Goal: Information Seeking & Learning: Find specific fact

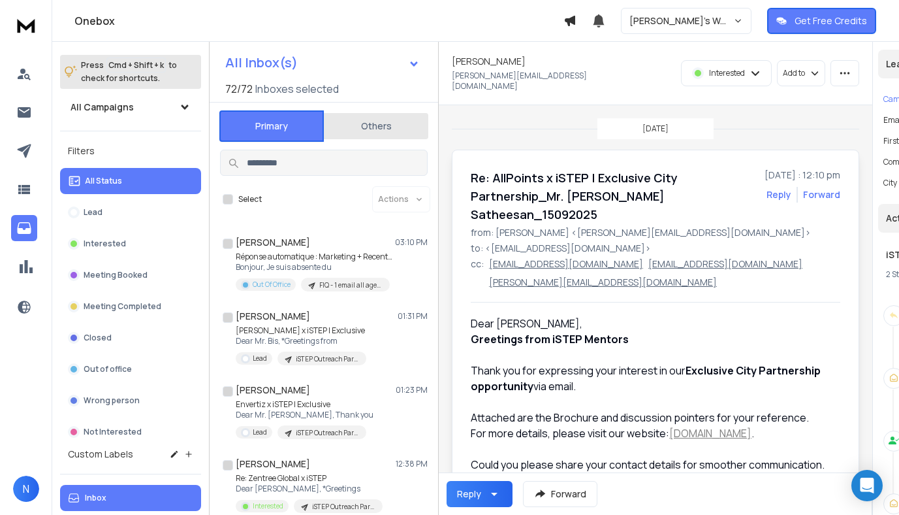
scroll to position [108, 0]
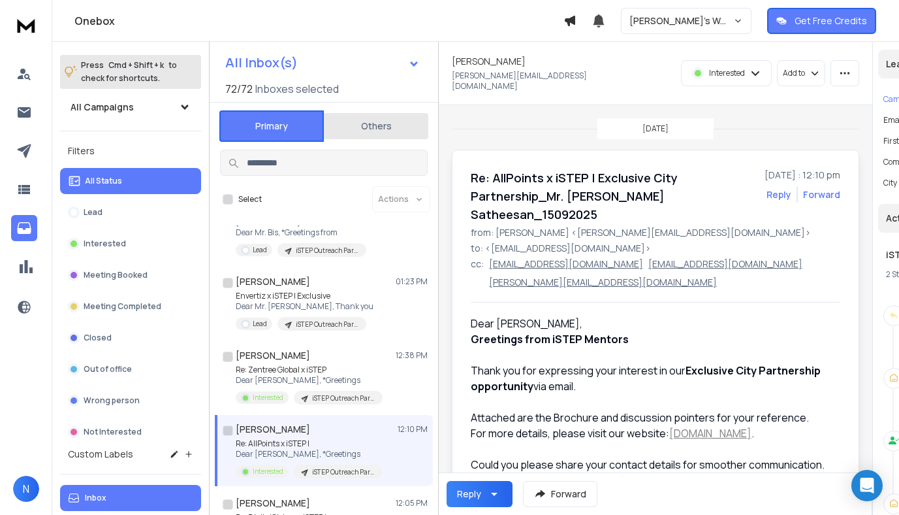
click at [386, 129] on button "Others" at bounding box center [376, 126] width 105 height 29
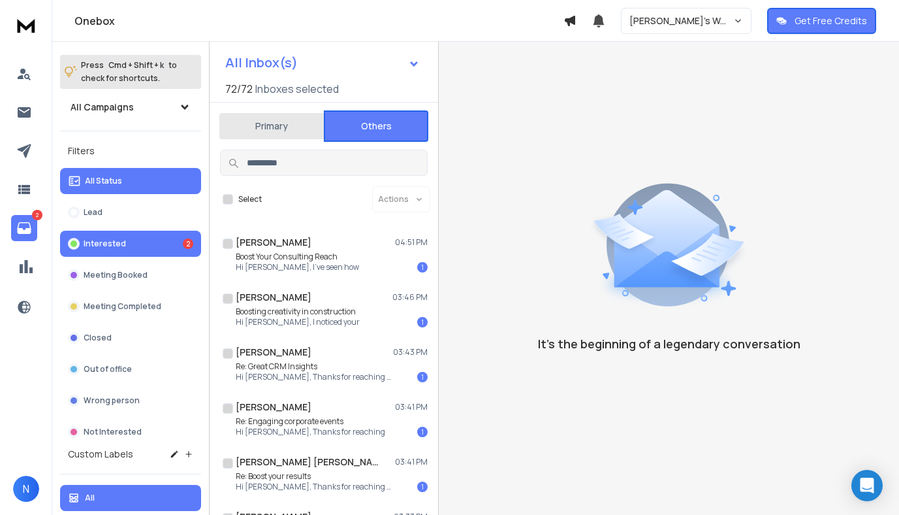
click at [134, 242] on button "Interested 2" at bounding box center [130, 244] width 141 height 26
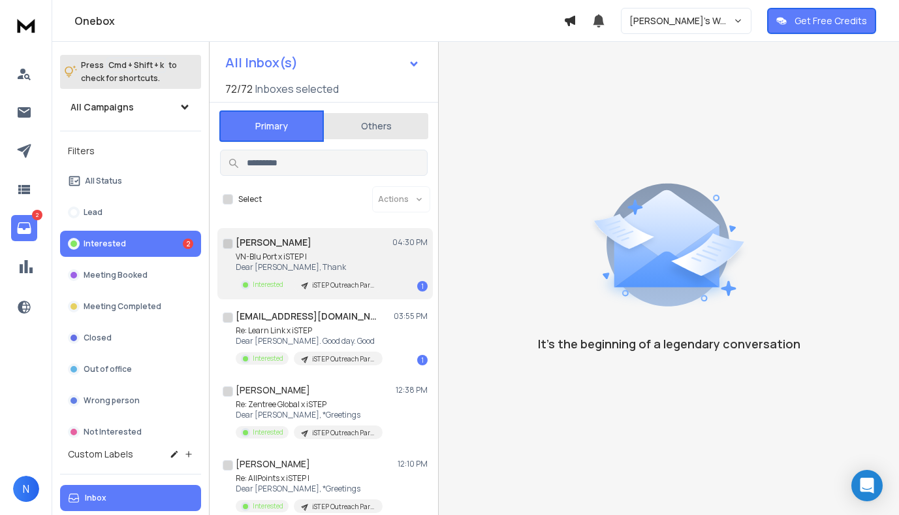
click at [279, 253] on p "VN-Blu Port x iSTEP |" at bounding box center [309, 256] width 147 height 10
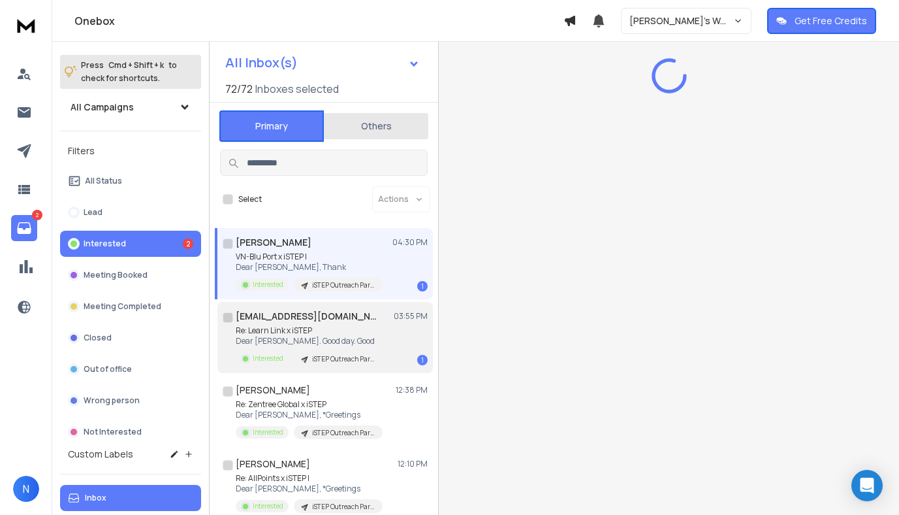
click at [274, 329] on p "Re: Learn Link x iSTEP" at bounding box center [309, 330] width 147 height 10
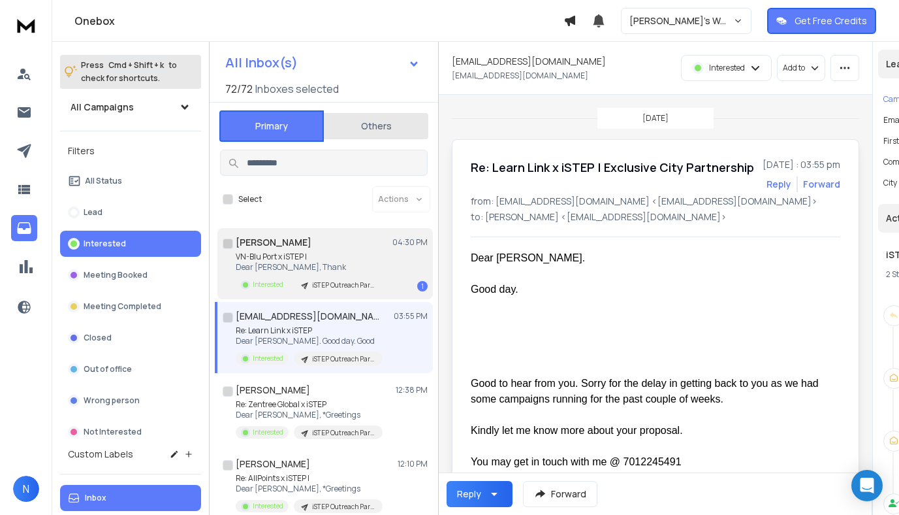
click at [321, 259] on p "VN-Blu Port x iSTEP |" at bounding box center [309, 256] width 147 height 10
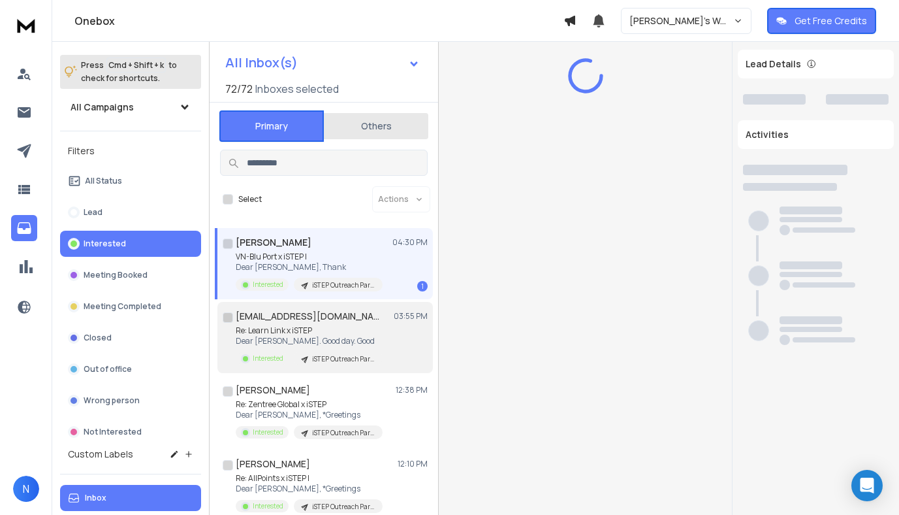
click at [308, 342] on p "Dear [PERSON_NAME]. Good day. Good" at bounding box center [309, 341] width 147 height 10
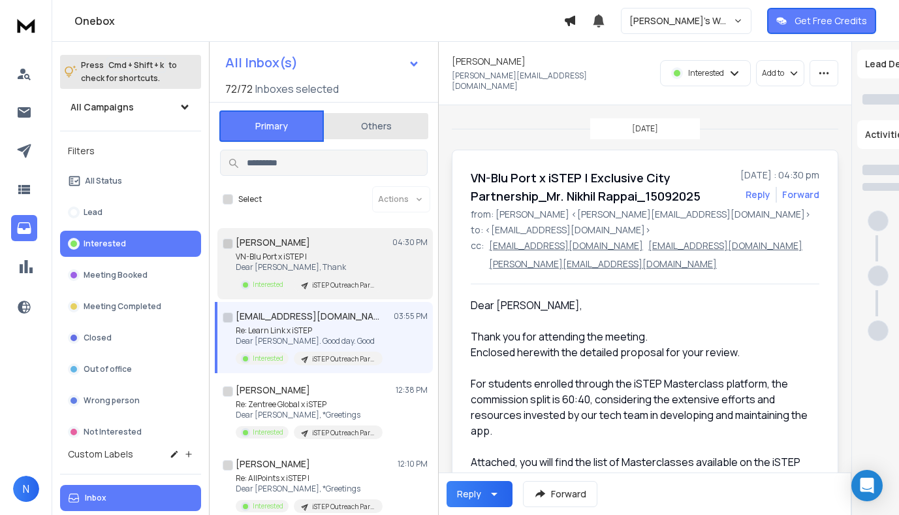
click at [317, 262] on p "Dear [PERSON_NAME], Thank" at bounding box center [309, 267] width 147 height 10
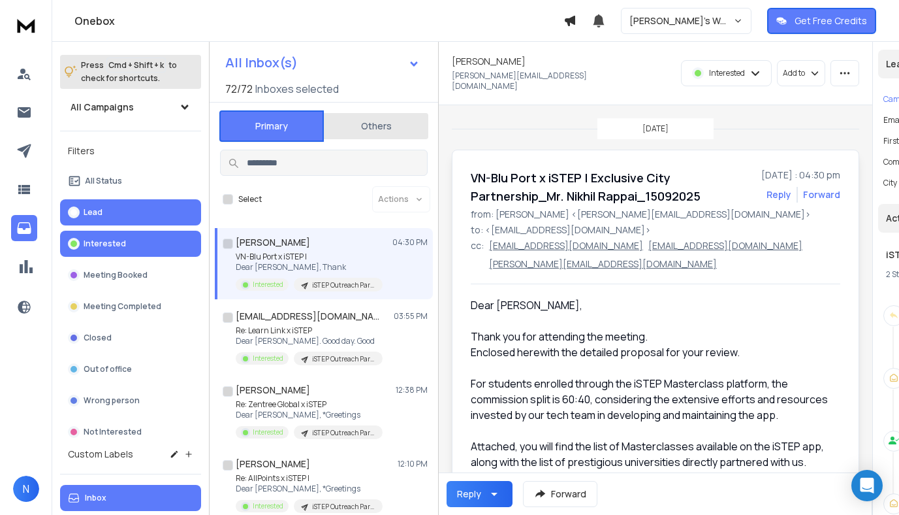
click at [127, 206] on button "Lead" at bounding box center [130, 212] width 141 height 26
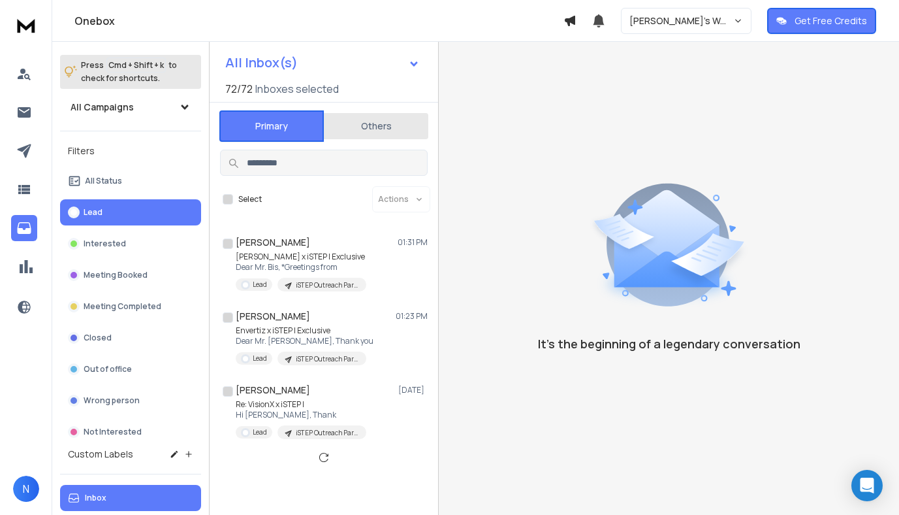
click at [379, 137] on button "Others" at bounding box center [376, 126] width 105 height 29
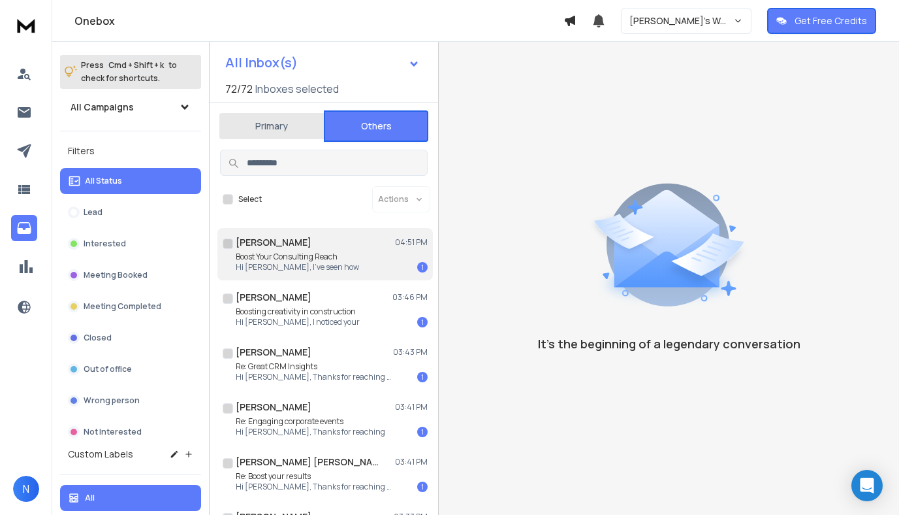
click at [270, 270] on p "Hi [PERSON_NAME], I've seen how" at bounding box center [297, 267] width 123 height 10
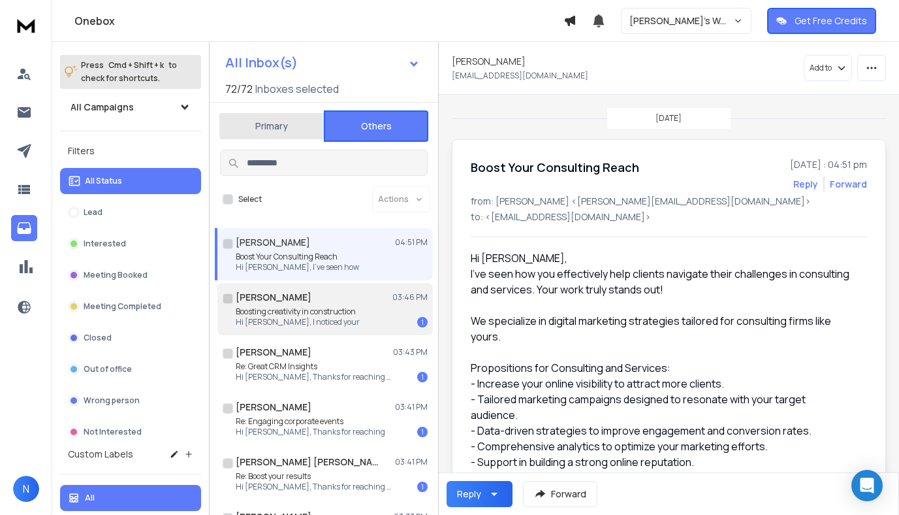
click at [266, 321] on p "Hi [PERSON_NAME], I noticed your" at bounding box center [298, 322] width 124 height 10
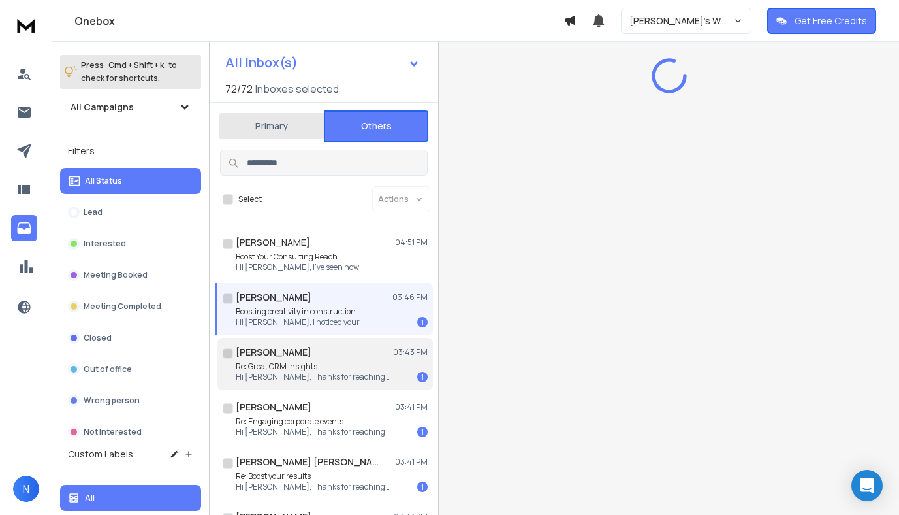
click at [264, 381] on p "Hi [PERSON_NAME], Thanks for reaching out!" at bounding box center [314, 377] width 157 height 10
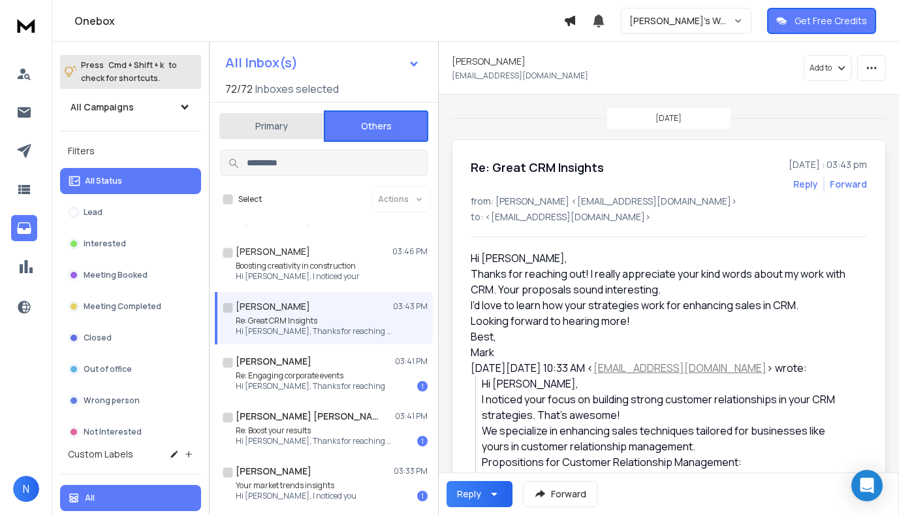
click at [264, 381] on p "Hi [PERSON_NAME], Thanks for reaching" at bounding box center [311, 386] width 150 height 10
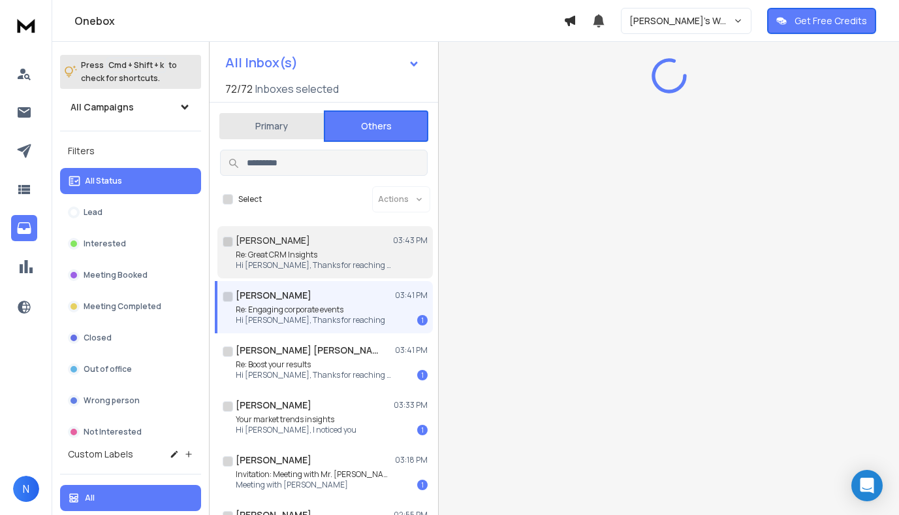
click at [264, 381] on div "Hill [PERSON_NAME] 03:41 PM Re: Boost your results Hi [PERSON_NAME], Thanks for…" at bounding box center [326, 362] width 216 height 52
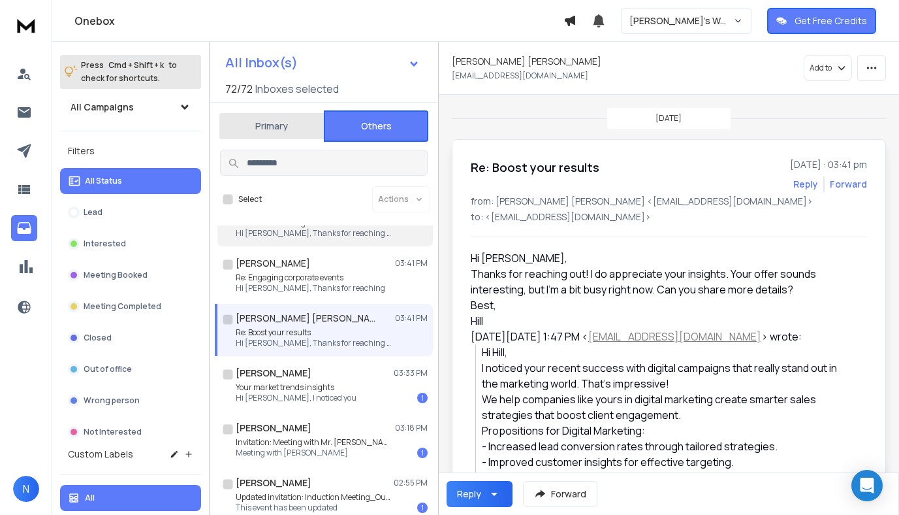
click at [264, 381] on div "[PERSON_NAME] 03:33 PM Your market trends insights Hi [PERSON_NAME], I noticed …" at bounding box center [332, 384] width 192 height 37
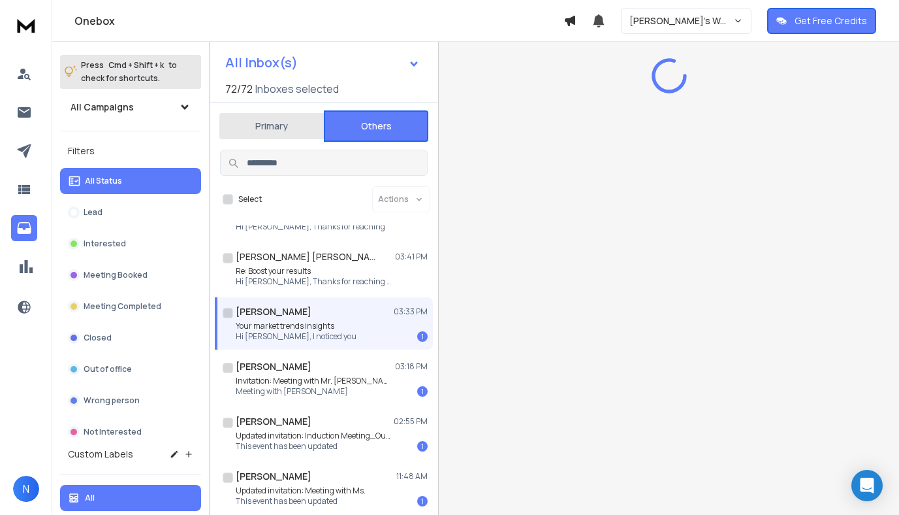
click at [264, 381] on p "Invitation: Meeting with Mr. [PERSON_NAME]" at bounding box center [314, 381] width 157 height 10
click at [264, 381] on p "Updated invitation: Induction Meeting_Outreach Centre" at bounding box center [314, 380] width 157 height 10
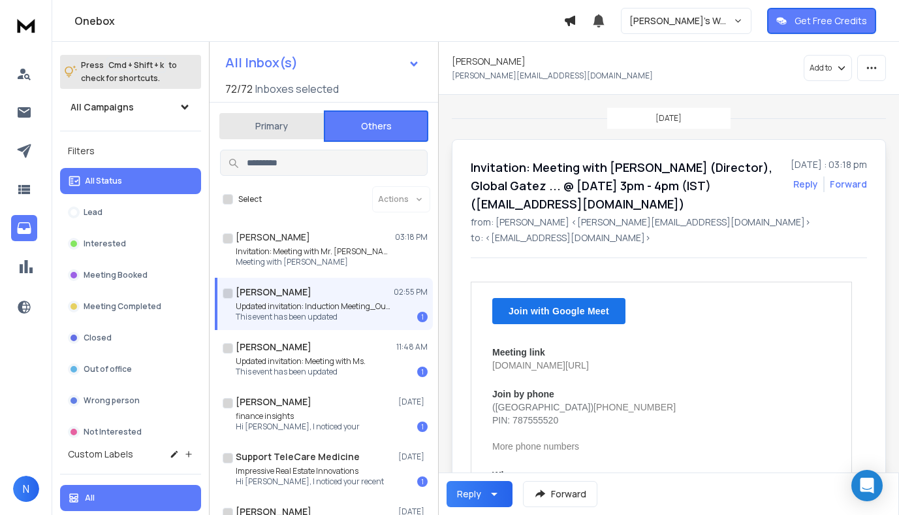
click at [264, 381] on div "[PERSON_NAME] 11:48 AM Updated invitation: Meeting with Ms. This event has been…" at bounding box center [326, 358] width 216 height 52
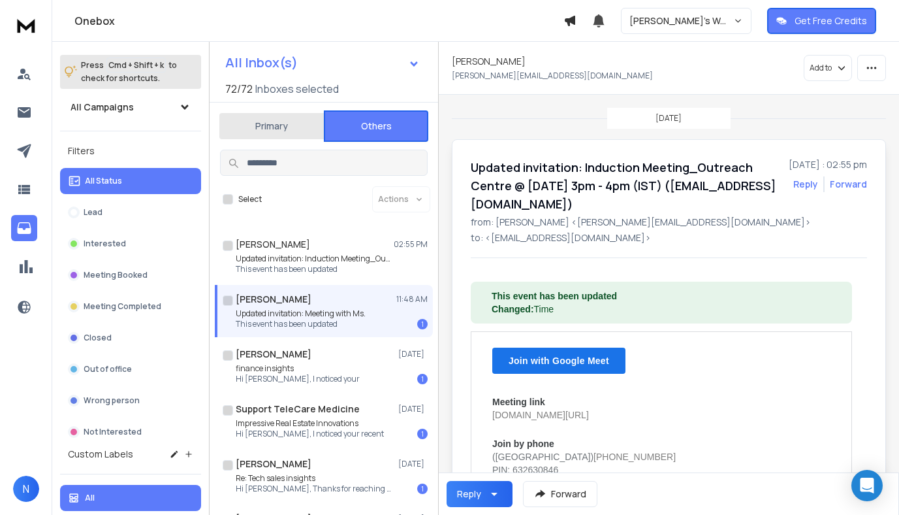
click at [264, 381] on p "Hi [PERSON_NAME], I noticed your" at bounding box center [298, 379] width 124 height 10
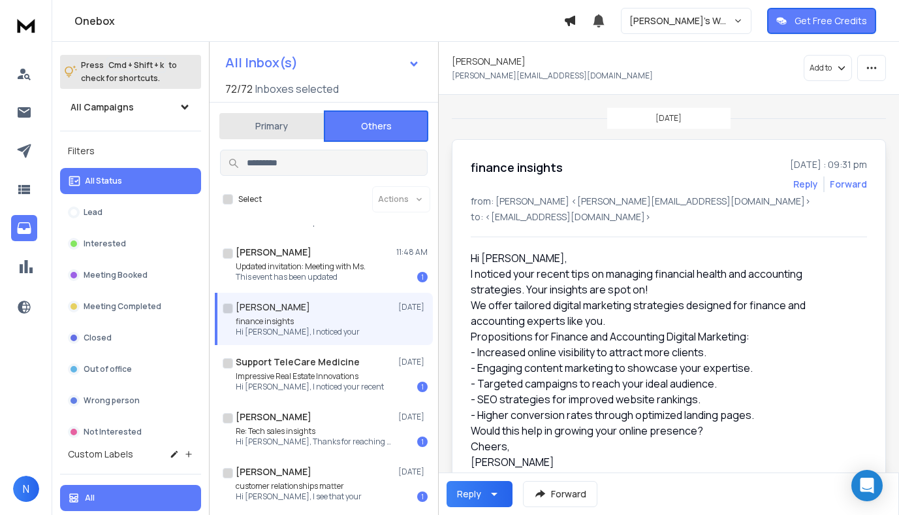
click at [264, 381] on p "Impressive Real Estate Innovations" at bounding box center [310, 376] width 148 height 10
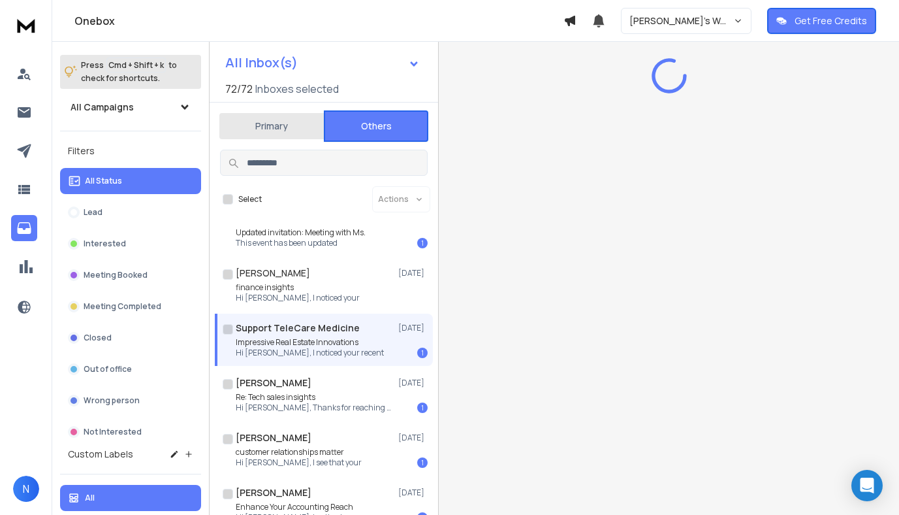
scroll to position [468, 0]
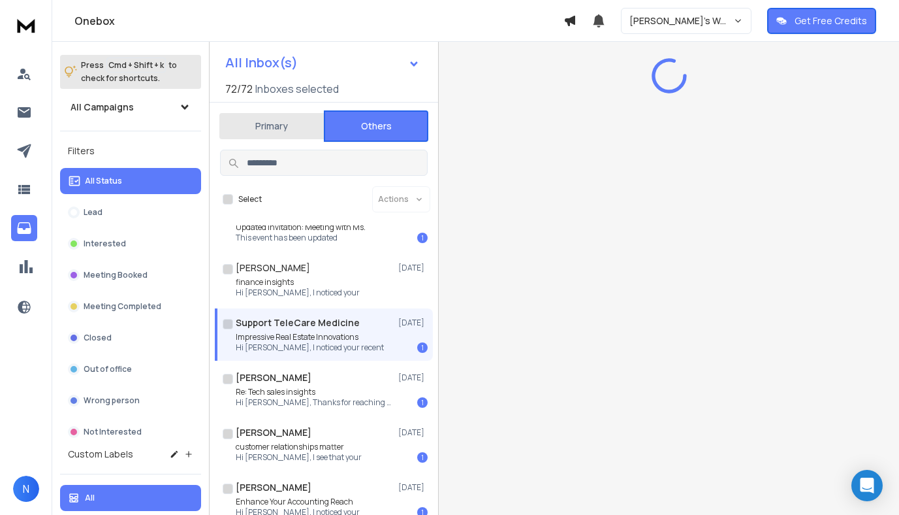
click at [264, 381] on h1 "[PERSON_NAME]" at bounding box center [274, 377] width 76 height 13
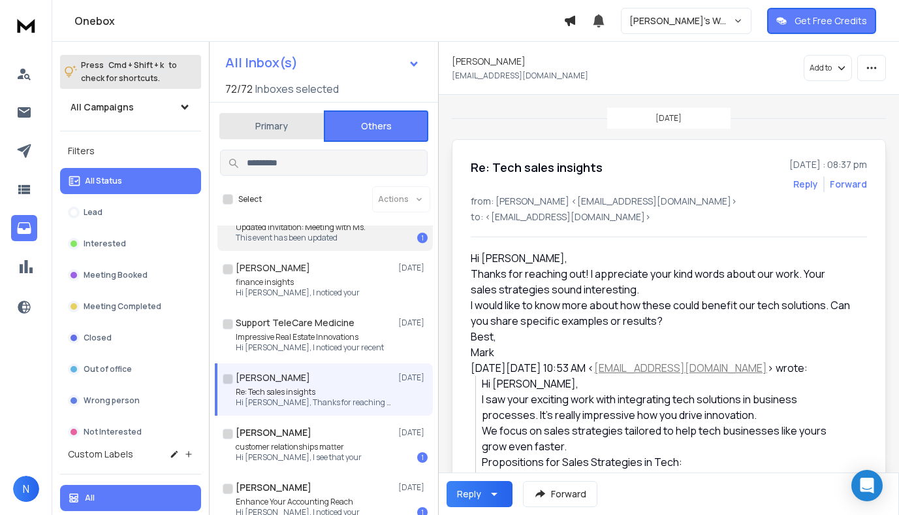
click at [301, 230] on p "Updated invitation: Meeting with Ms." at bounding box center [301, 227] width 130 height 10
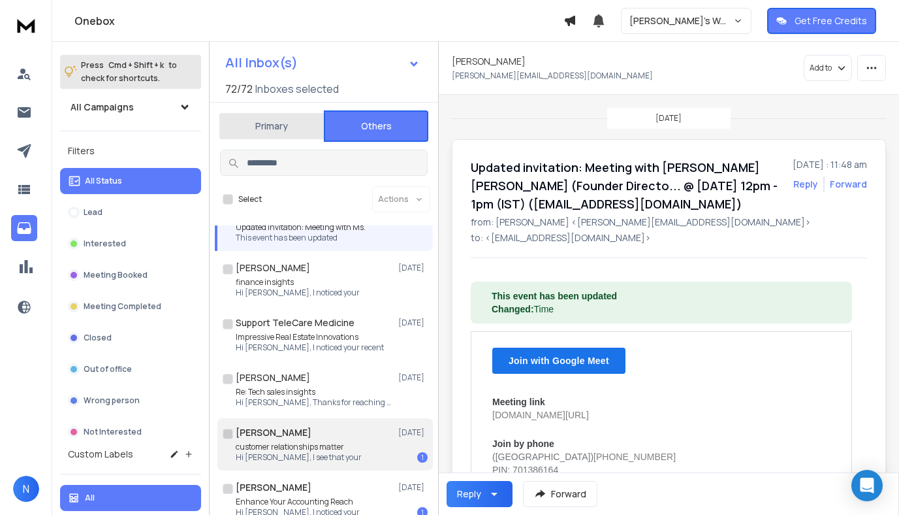
click at [280, 422] on div "[PERSON_NAME][GEOGRAPHIC_DATA] [DATE] customer relationships matter Hi [PERSON_…" at bounding box center [326, 444] width 216 height 52
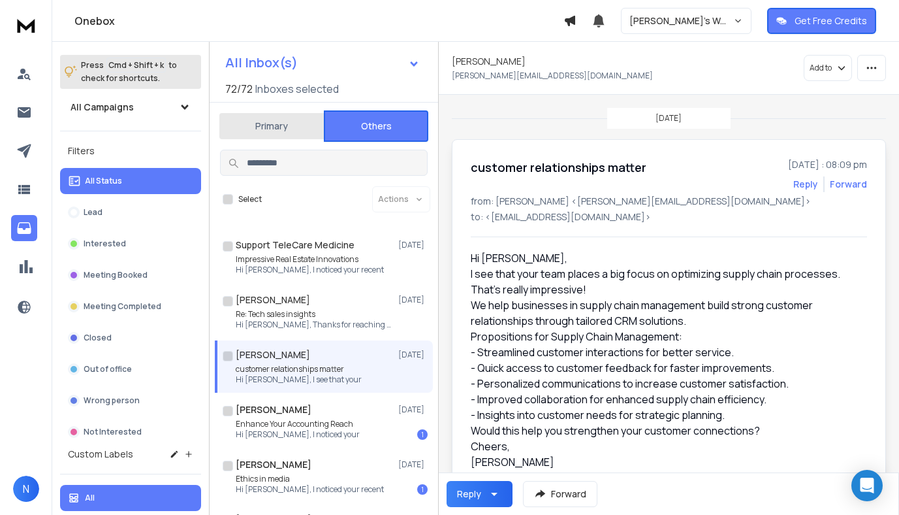
scroll to position [643, 0]
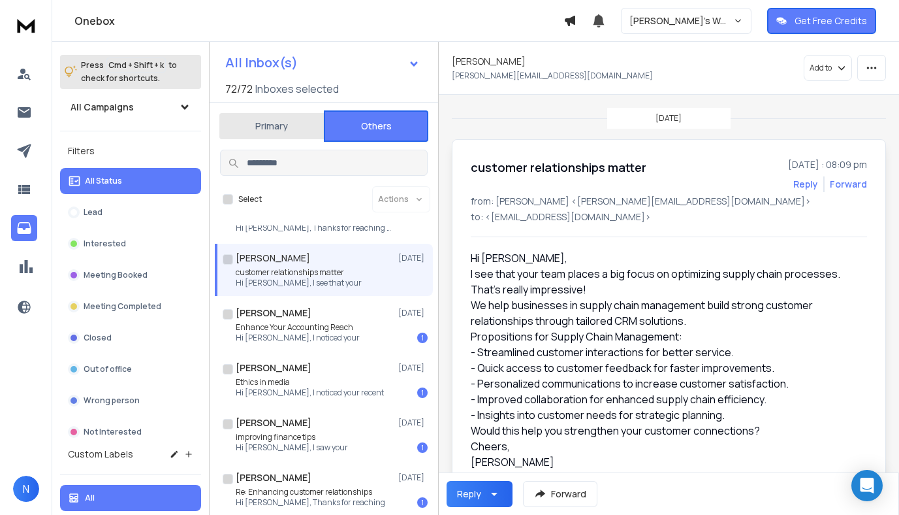
click at [280, 422] on div "[PERSON_NAME] [DATE]" at bounding box center [332, 422] width 192 height 13
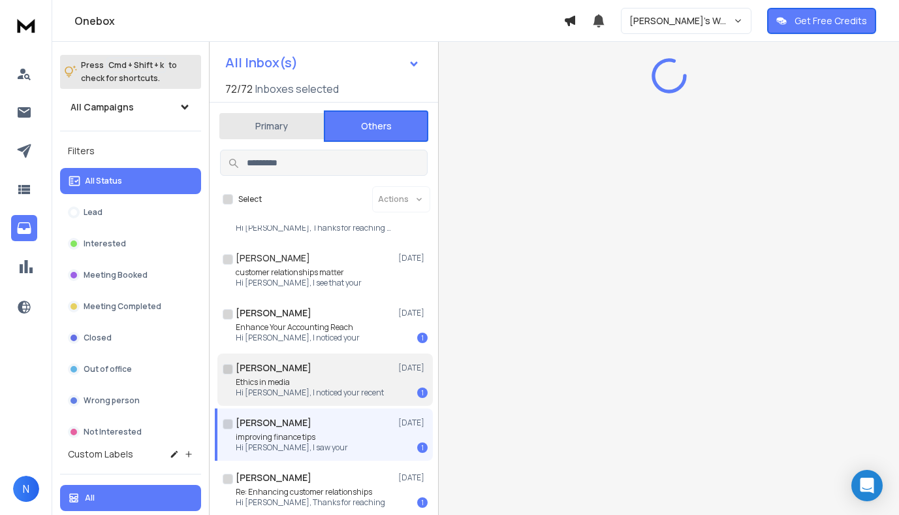
click at [288, 390] on p "Hi [PERSON_NAME], I noticed your recent" at bounding box center [310, 392] width 148 height 10
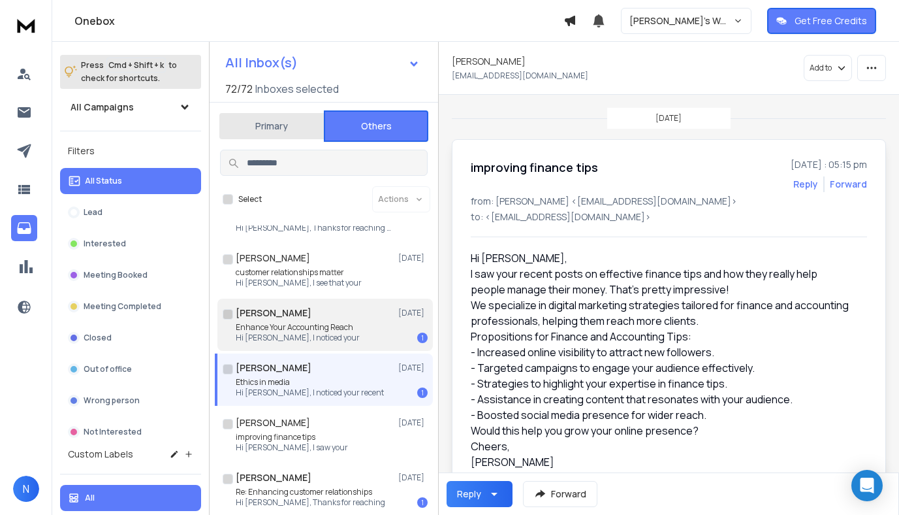
click at [306, 315] on div "[PERSON_NAME] [DATE]" at bounding box center [332, 312] width 192 height 13
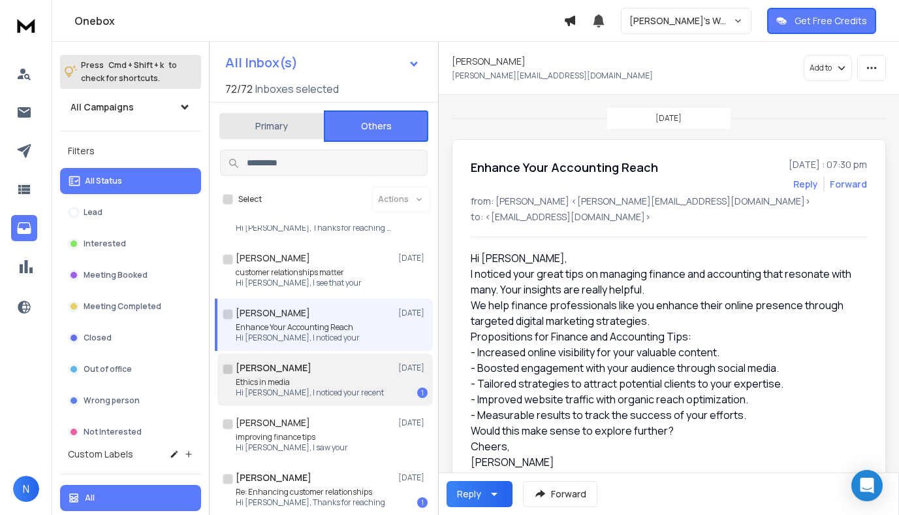
click at [311, 373] on div "[PERSON_NAME] [DATE]" at bounding box center [332, 367] width 192 height 13
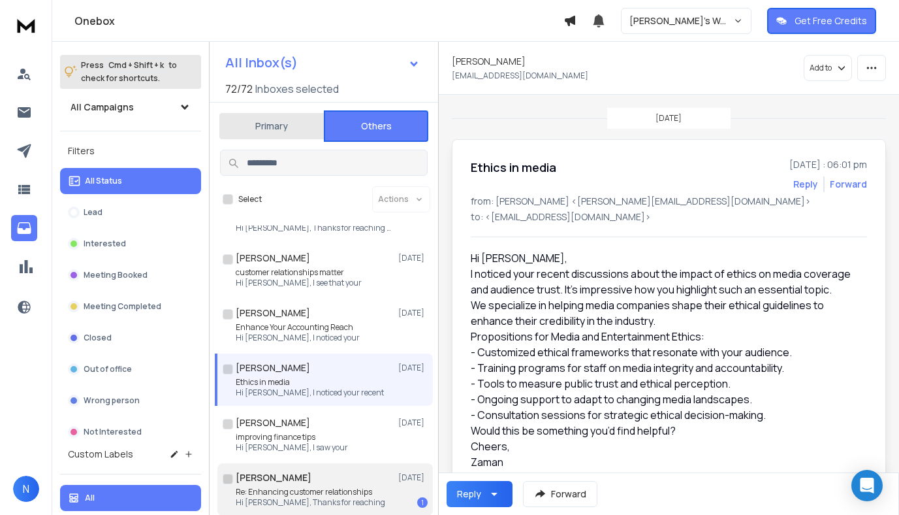
click at [293, 486] on div "[PERSON_NAME] [DATE] Re: Enhancing customer relationships Hi [PERSON_NAME], Tha…" at bounding box center [332, 489] width 192 height 37
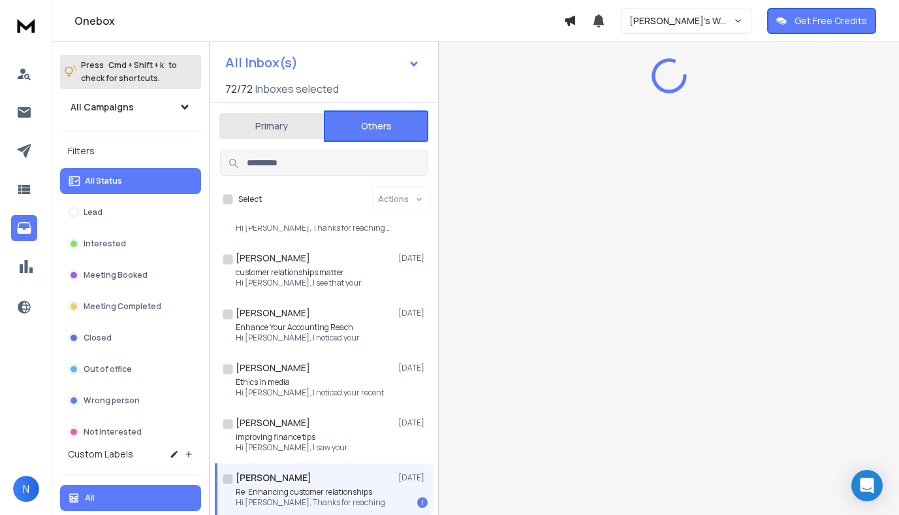
scroll to position [801, 0]
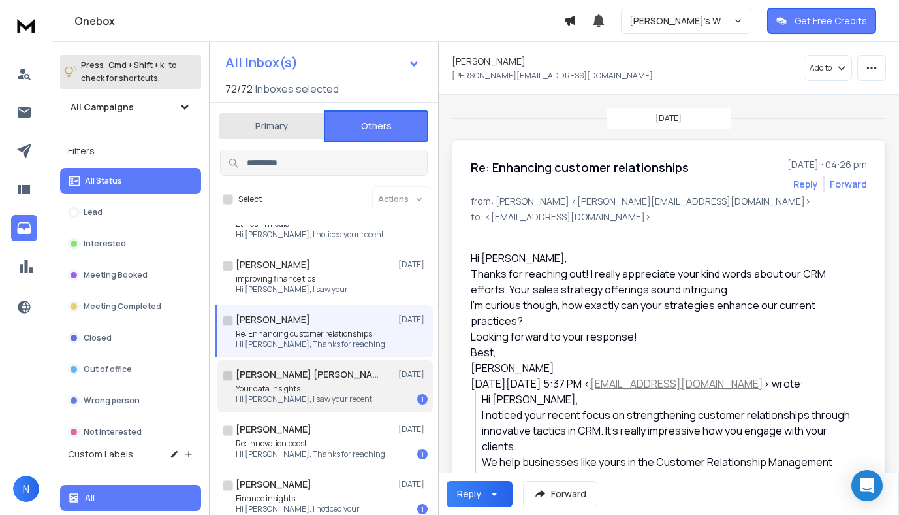
click at [307, 411] on div "Hill [PERSON_NAME] [DATE] Your data insights Hi [PERSON_NAME], I saw your recen…" at bounding box center [326, 386] width 216 height 52
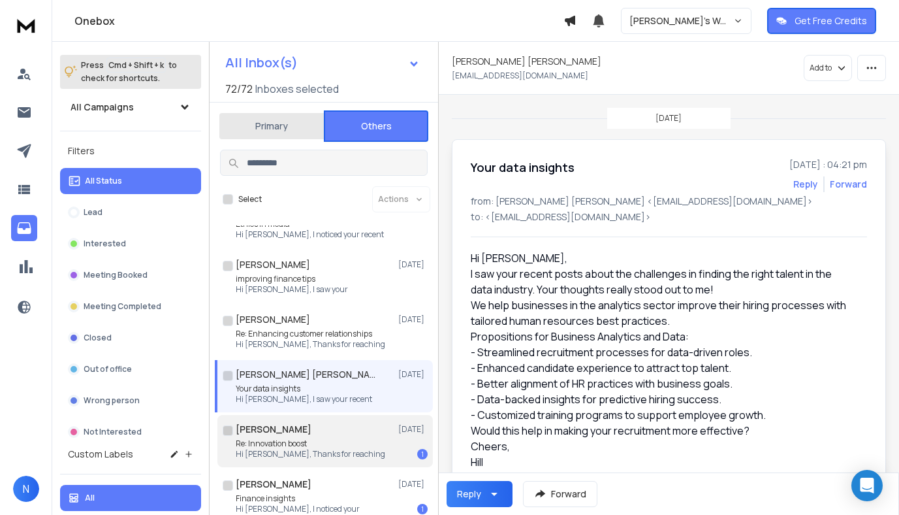
click at [308, 457] on p "Hi [PERSON_NAME], Thanks for reaching" at bounding box center [311, 454] width 150 height 10
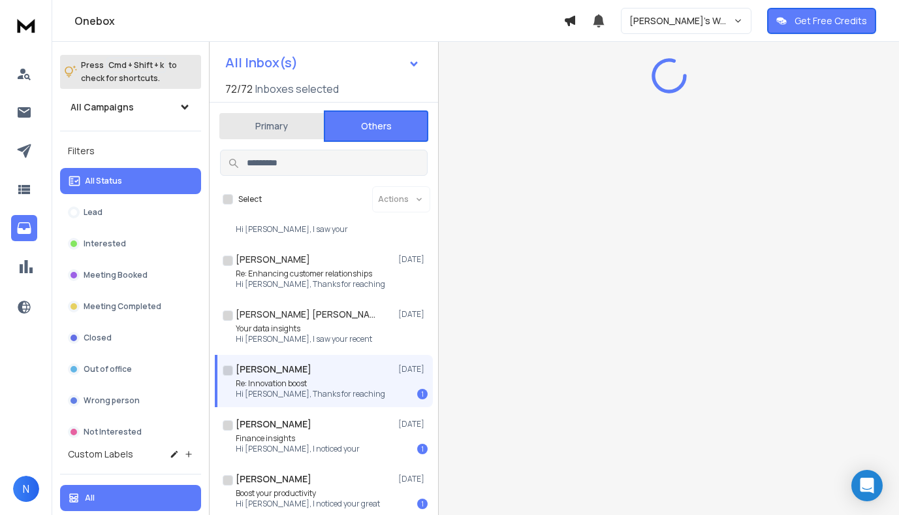
click at [308, 457] on div "[PERSON_NAME] [DATE] Finance insights Hi [PERSON_NAME], I noticed your 1" at bounding box center [326, 436] width 216 height 52
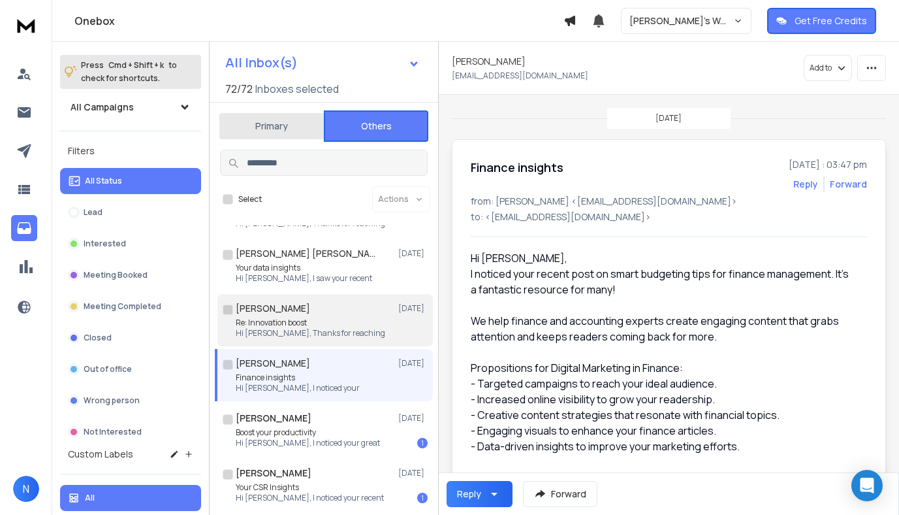
click at [308, 457] on div "[PERSON_NAME] 04:51 PM Boost Your Consulting Reach Hi [PERSON_NAME], I've seen …" at bounding box center [324, 415] width 229 height 381
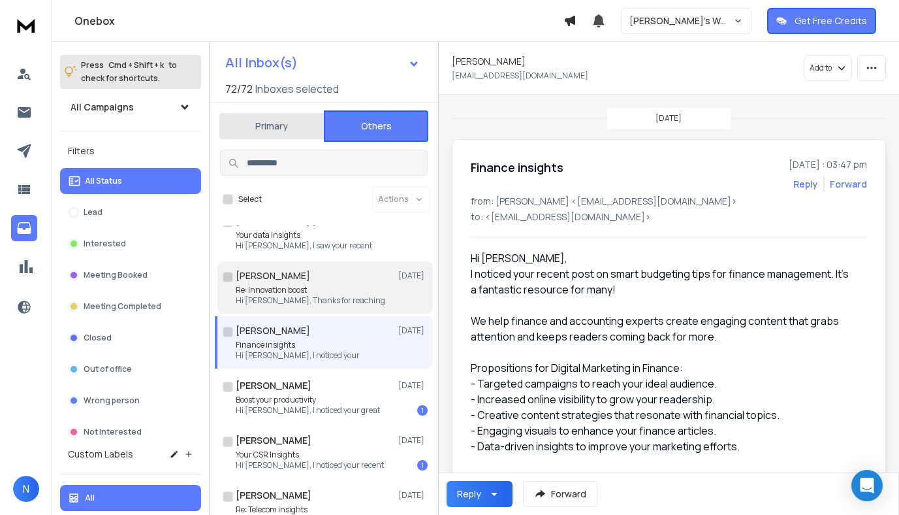
scroll to position [954, 0]
click at [308, 457] on p "Your CSR Insights" at bounding box center [310, 455] width 148 height 10
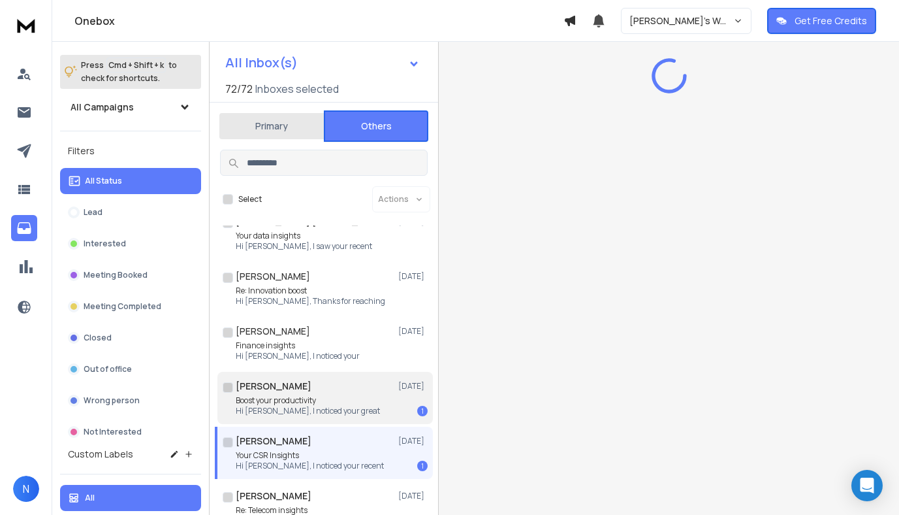
click at [311, 399] on p "Boost your productivity" at bounding box center [308, 400] width 144 height 10
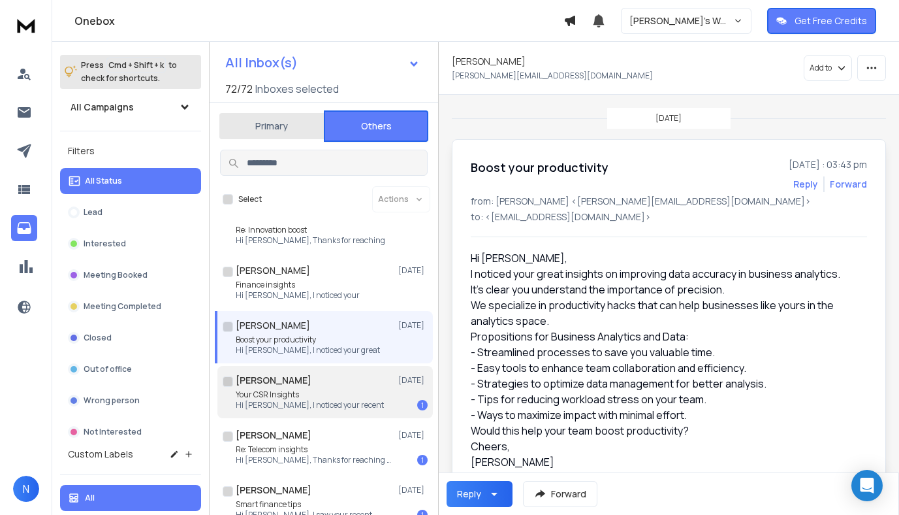
scroll to position [1056, 0]
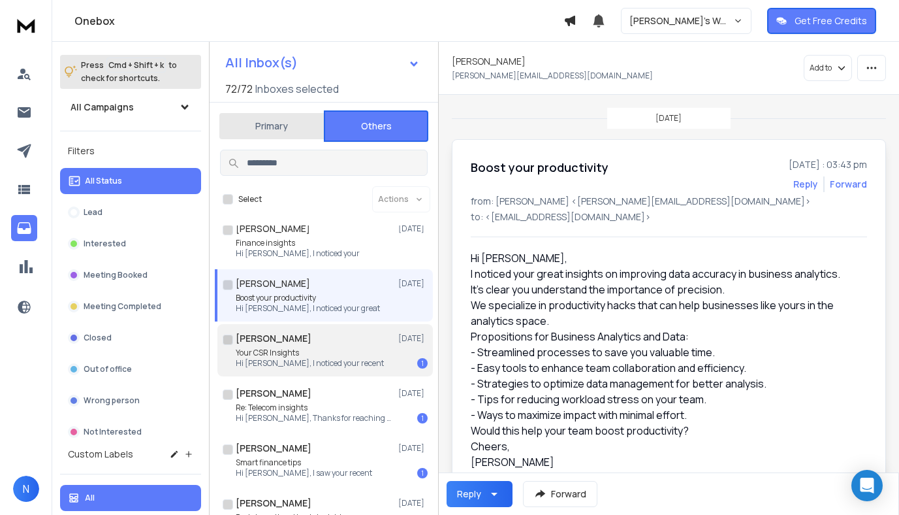
click at [301, 455] on div "[PERSON_NAME] [DATE] Smart finance tips Hi [PERSON_NAME], I saw your recent 1" at bounding box center [332, 460] width 192 height 37
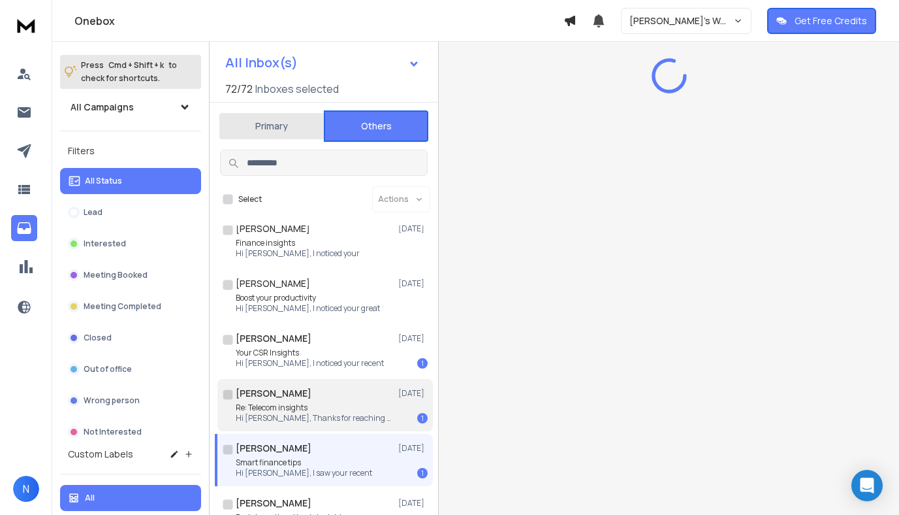
click at [308, 408] on p "Re: Telecom insights" at bounding box center [314, 407] width 157 height 10
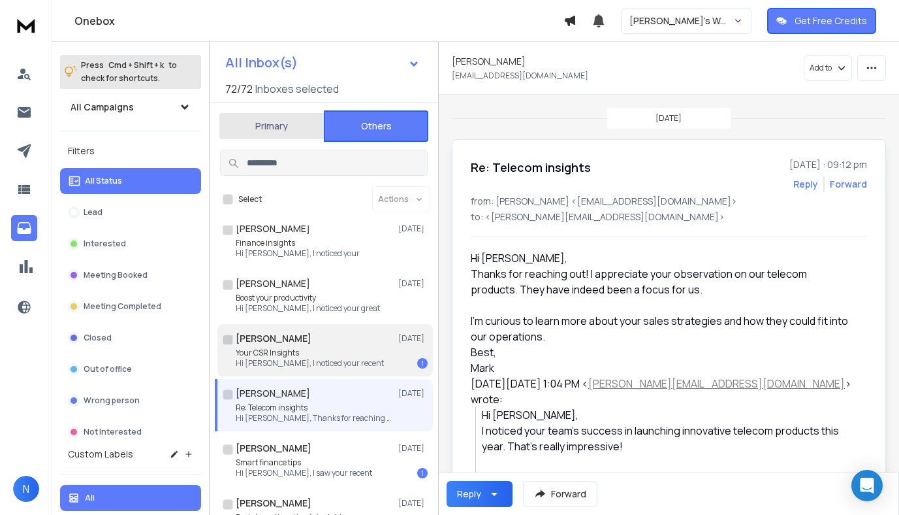
click at [307, 329] on div "[PERSON_NAME] [DATE] Your CSR Insights Hi [PERSON_NAME], I noticed your recent 1" at bounding box center [326, 350] width 216 height 52
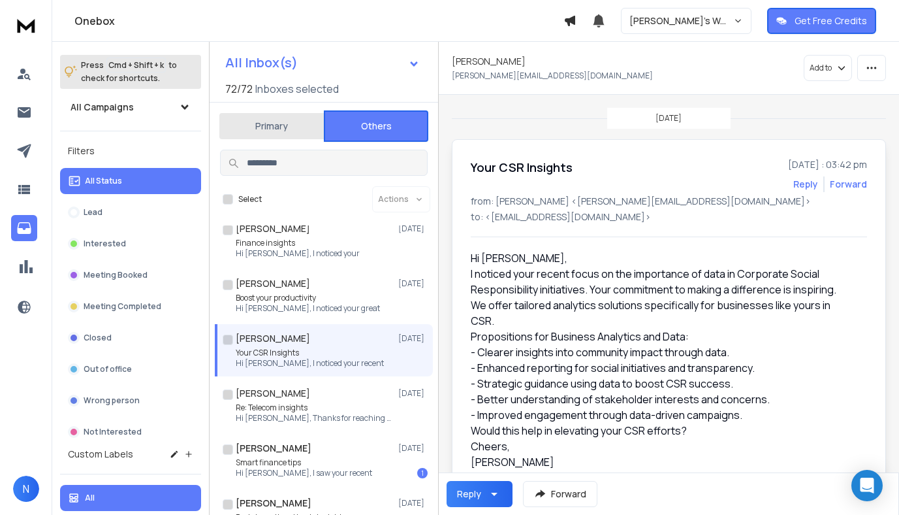
scroll to position [1168, 0]
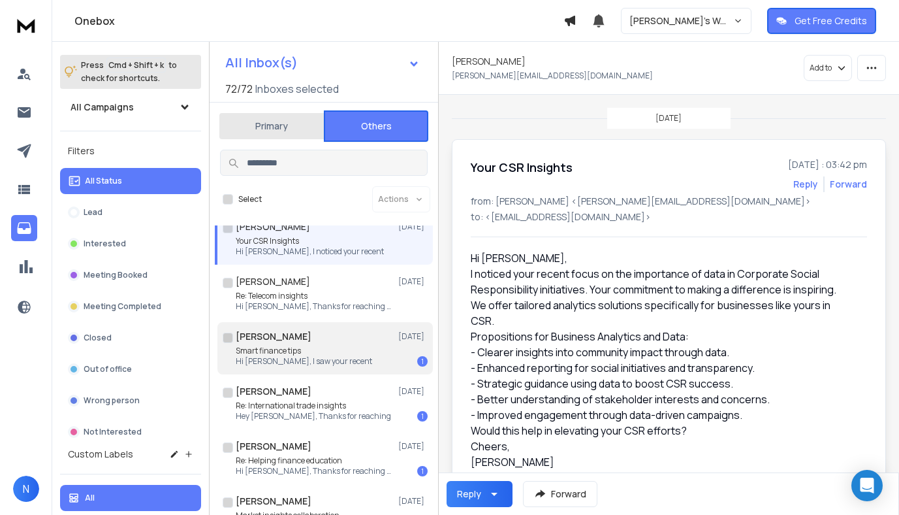
click at [326, 335] on div "[PERSON_NAME] [DATE]" at bounding box center [332, 336] width 192 height 13
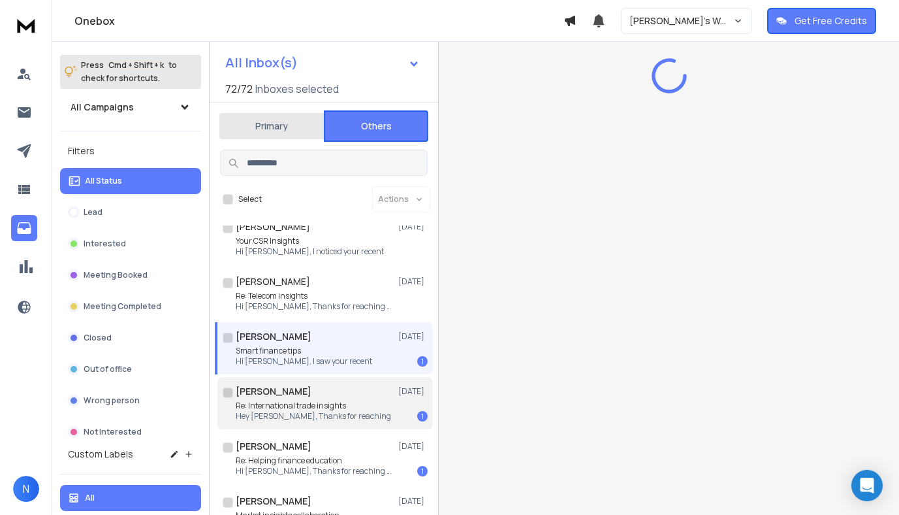
click at [308, 397] on div "[PERSON_NAME] [DATE]" at bounding box center [332, 391] width 192 height 13
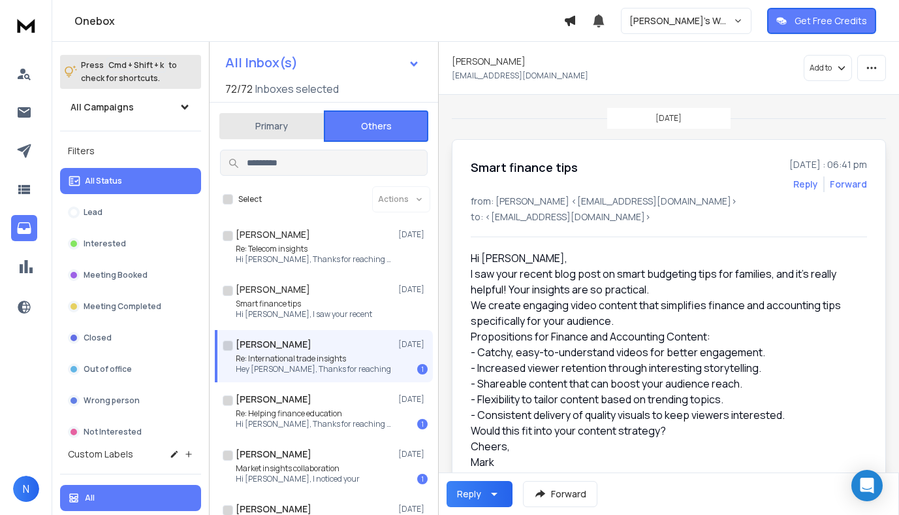
click at [308, 397] on div "[PERSON_NAME] [DATE]" at bounding box center [332, 399] width 192 height 13
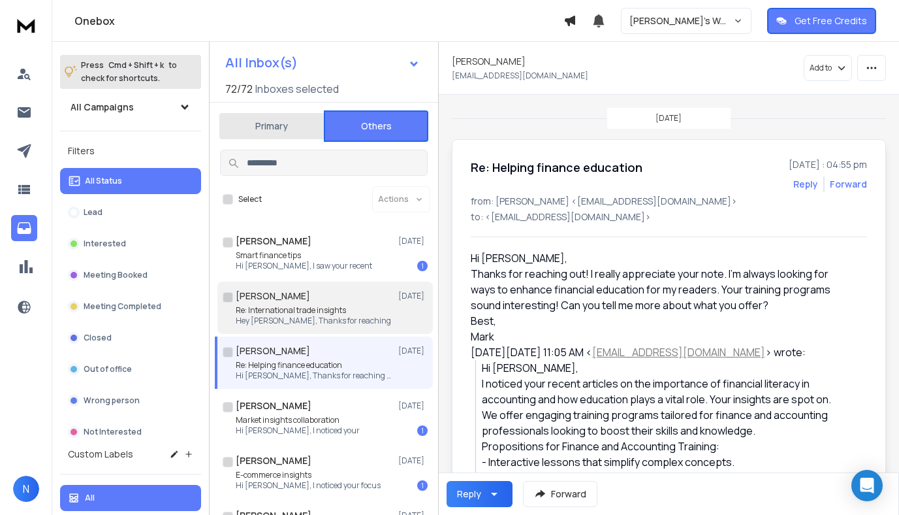
click at [308, 397] on div "[PERSON_NAME] [DATE] Market insights collaboration Hi [PERSON_NAME], I noticed …" at bounding box center [326, 417] width 216 height 52
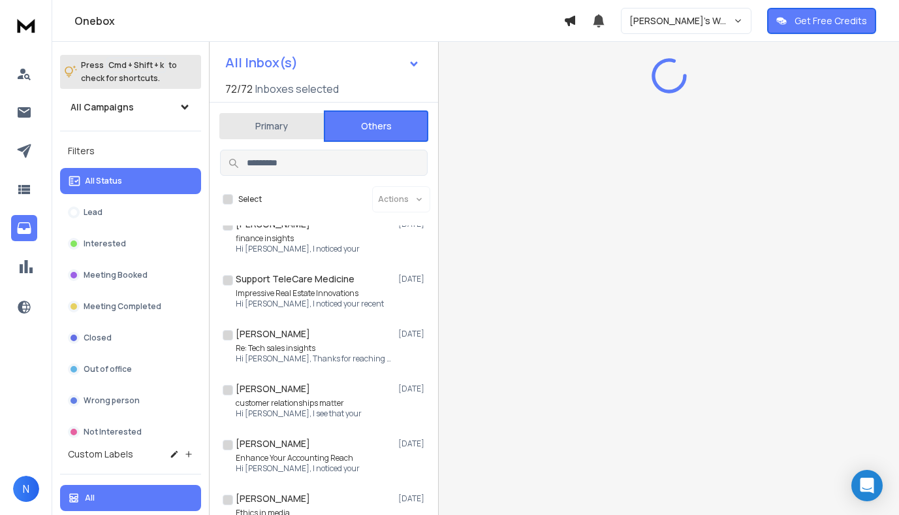
scroll to position [0, 0]
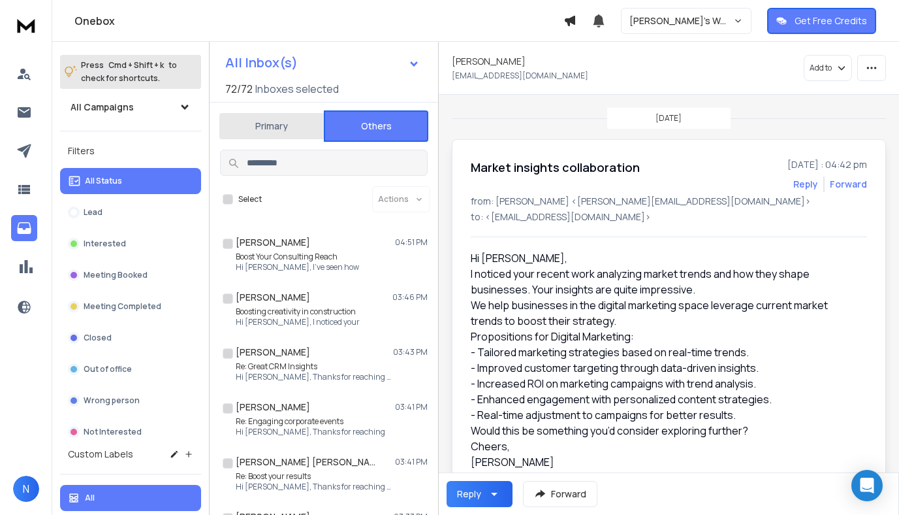
click at [271, 153] on input at bounding box center [324, 163] width 208 height 26
click at [284, 121] on button "Primary" at bounding box center [271, 126] width 105 height 29
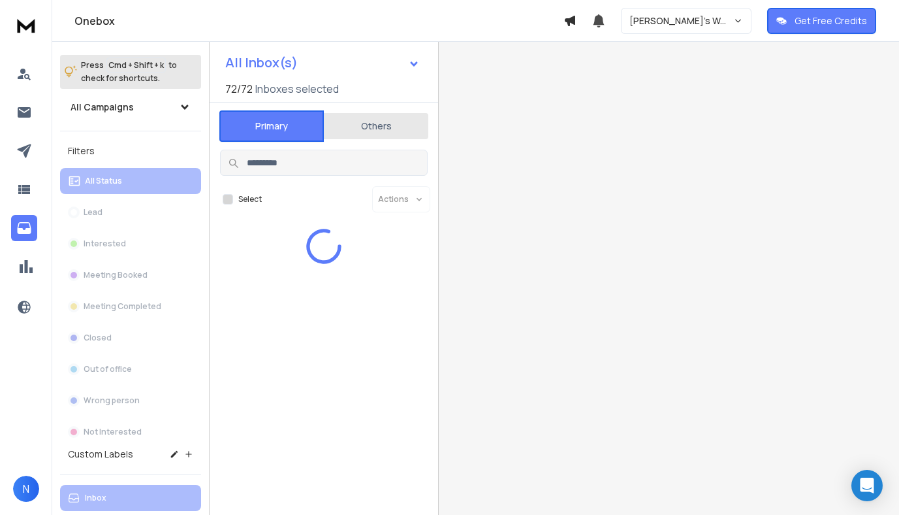
click at [439, 358] on div at bounding box center [669, 299] width 460 height 515
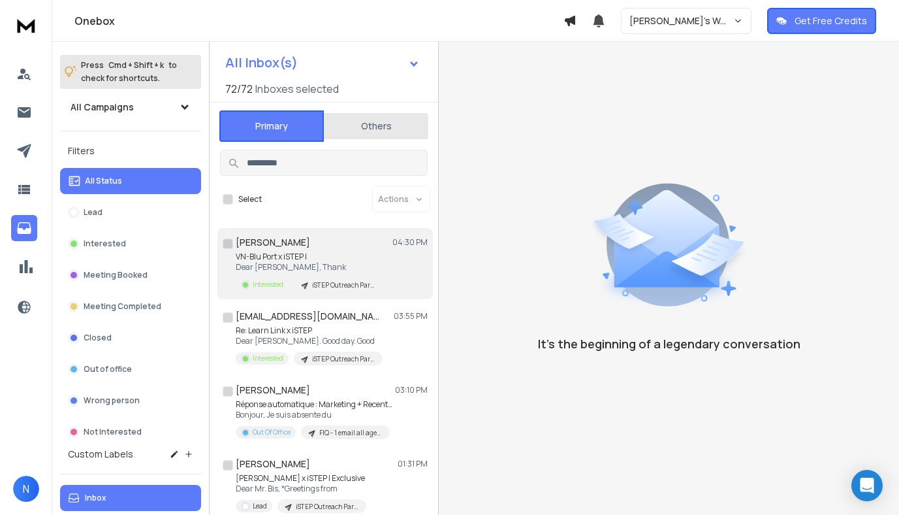
click at [285, 270] on p "Dear [PERSON_NAME], Thank" at bounding box center [309, 267] width 147 height 10
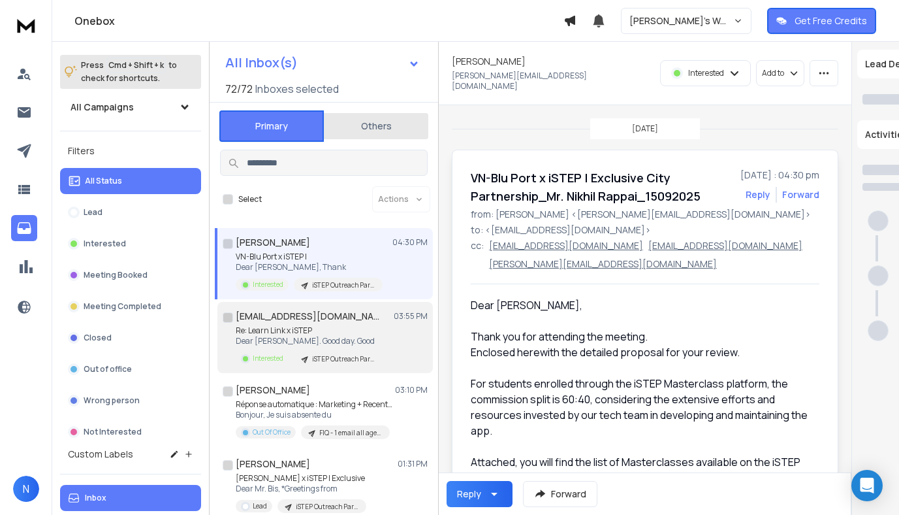
click at [287, 320] on h1 "[EMAIL_ADDRESS][DOMAIN_NAME]" at bounding box center [308, 316] width 144 height 13
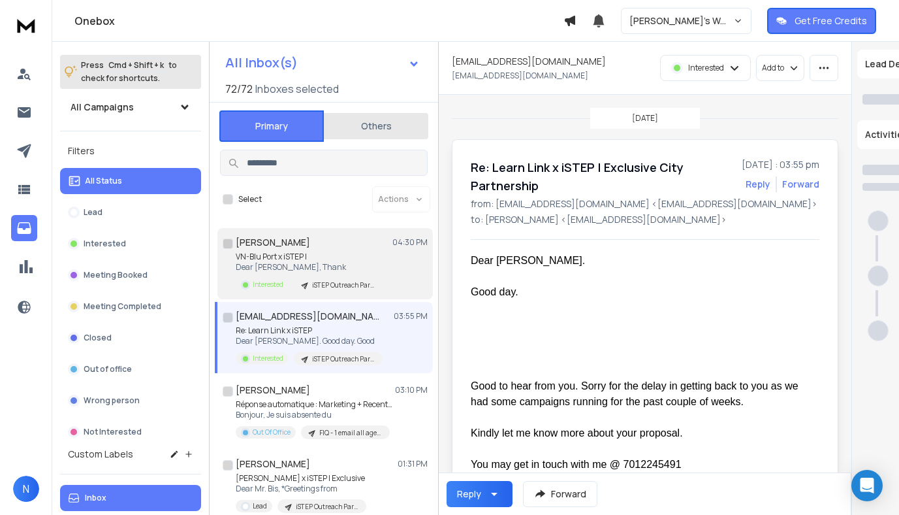
click at [298, 283] on div "iSTEP Outreach Partner" at bounding box center [338, 285] width 89 height 14
